Goal: Communication & Community: Answer question/provide support

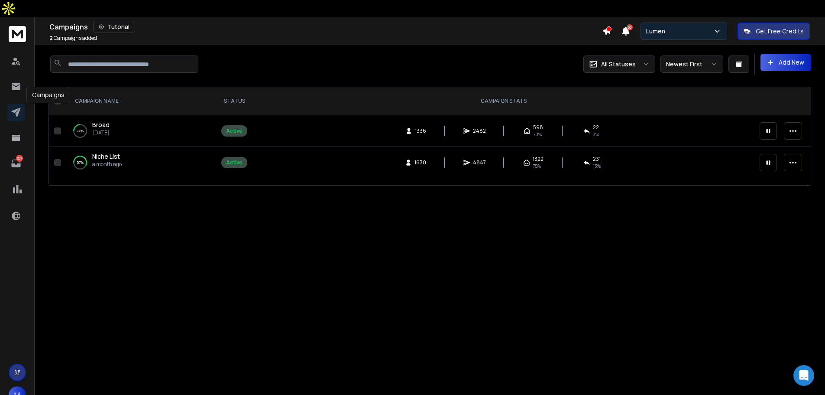
click at [688, 27] on div "Lumen" at bounding box center [684, 31] width 75 height 9
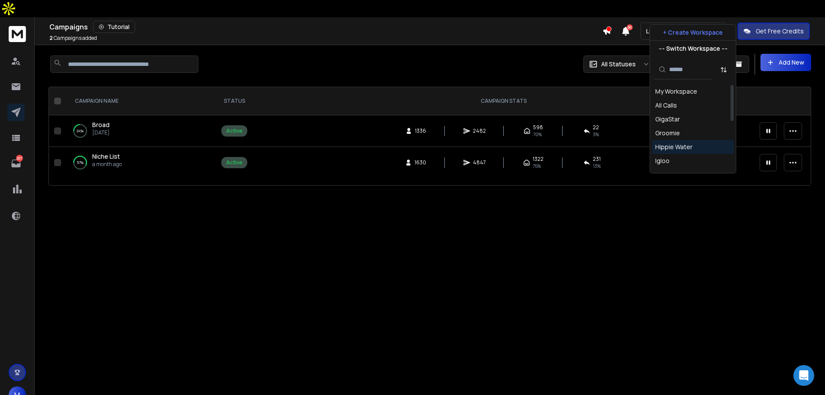
click at [520, 303] on div "Campaigns 2 Campaigns Added All Statuses Newest First Add New CAMPAIGN NAME STA…" at bounding box center [430, 251] width 763 height 395
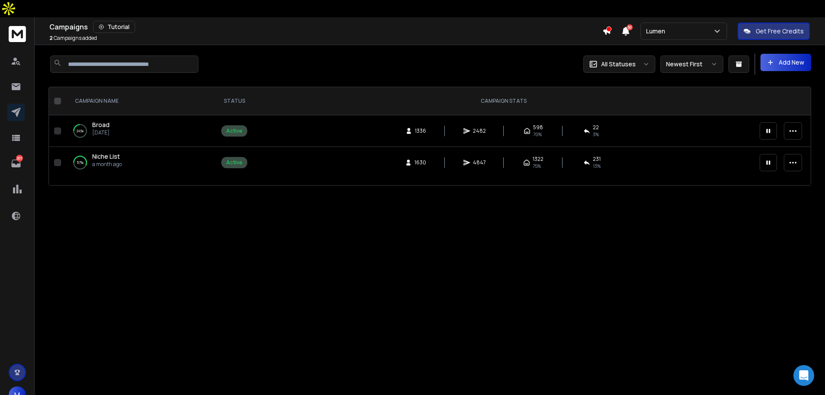
click at [688, 26] on div "Campaigns Tutorial 2 Campaigns added 50 Lumen Get Free Credits" at bounding box center [412, 31] width 825 height 28
click at [692, 27] on div "Lumen" at bounding box center [684, 31] width 75 height 9
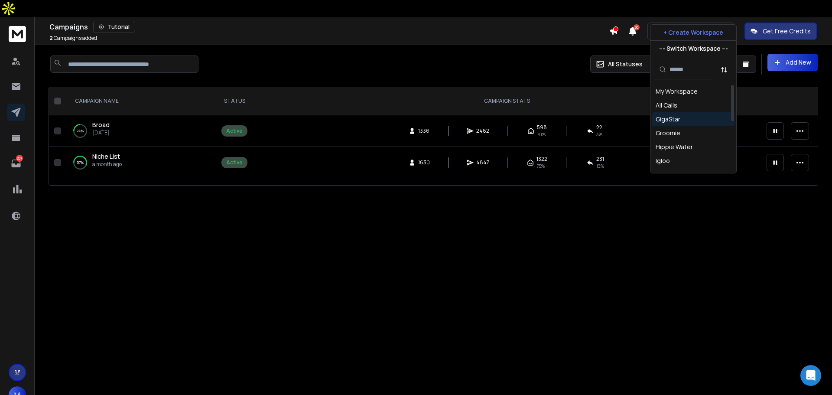
click at [694, 130] on div "Groomie" at bounding box center [693, 133] width 82 height 14
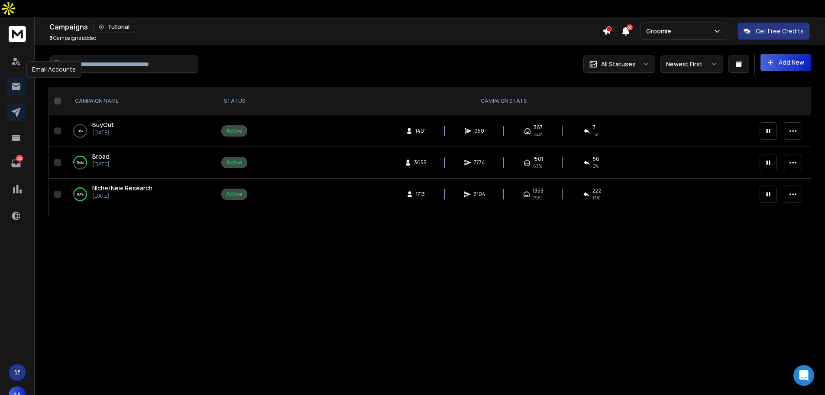
click at [22, 78] on link at bounding box center [15, 86] width 17 height 17
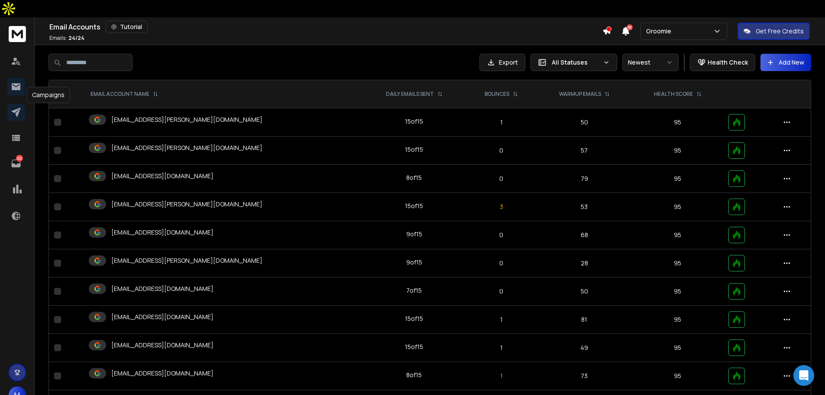
click at [13, 107] on icon at bounding box center [16, 112] width 10 height 10
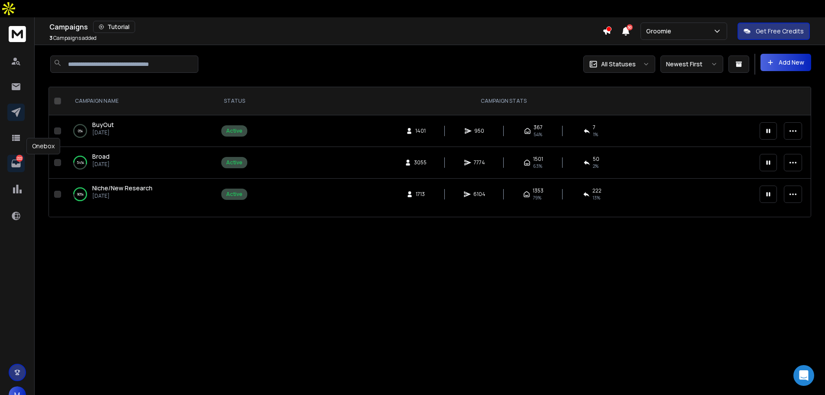
click at [16, 158] on icon at bounding box center [16, 163] width 10 height 10
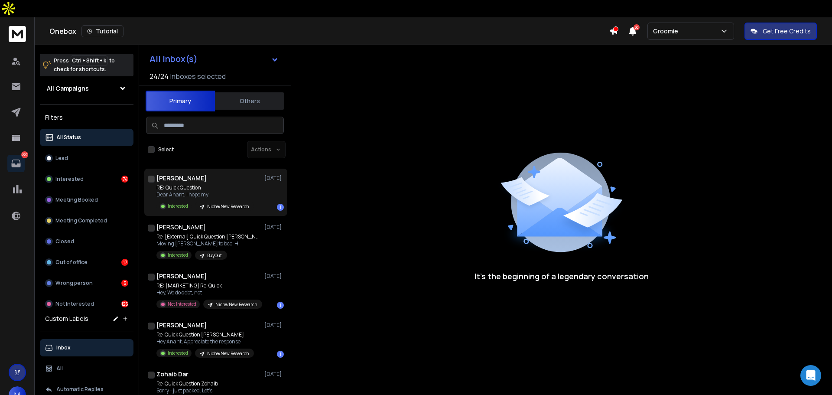
click at [232, 184] on p "RE: Quick Question" at bounding box center [204, 187] width 97 height 7
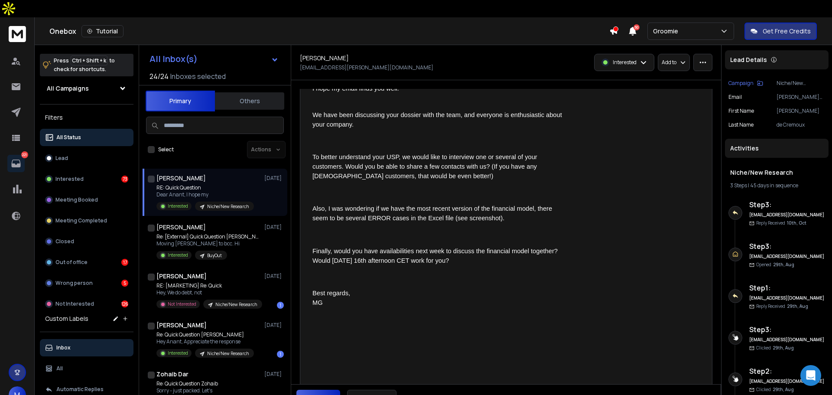
scroll to position [43, 0]
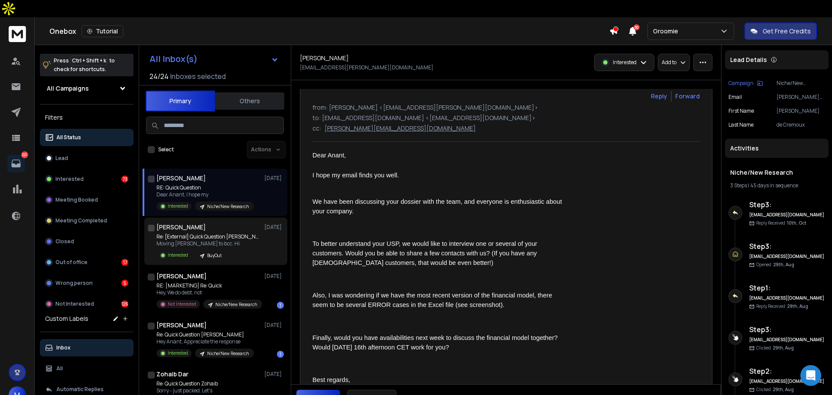
click at [221, 240] on p "Moving Oliver to bcc. Hi" at bounding box center [208, 243] width 104 height 7
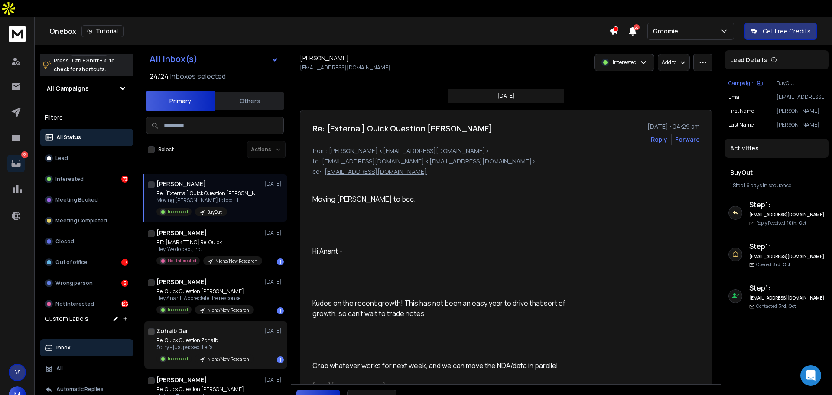
scroll to position [87, 0]
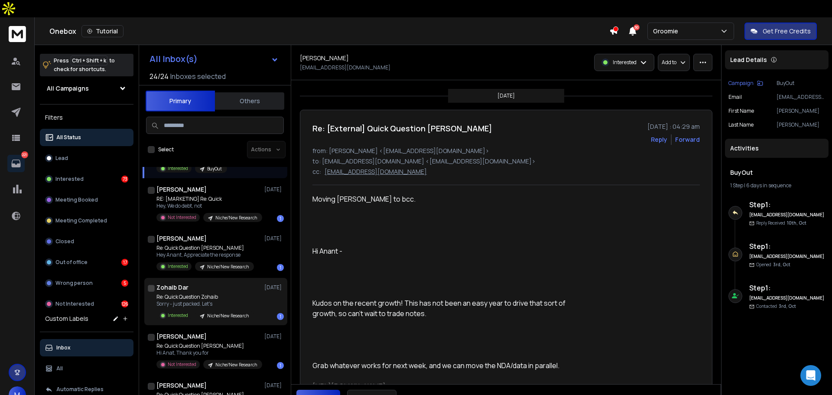
click at [232, 293] on p "Re: Quick Question Zohaib" at bounding box center [204, 296] width 97 height 7
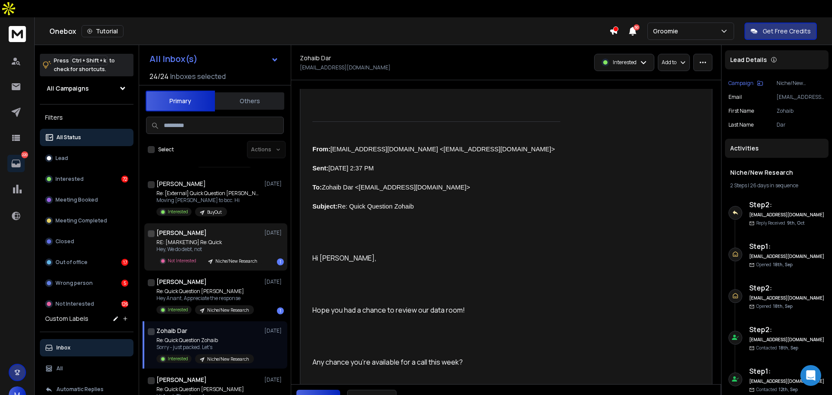
scroll to position [0, 0]
